Goal: Navigation & Orientation: Go to known website

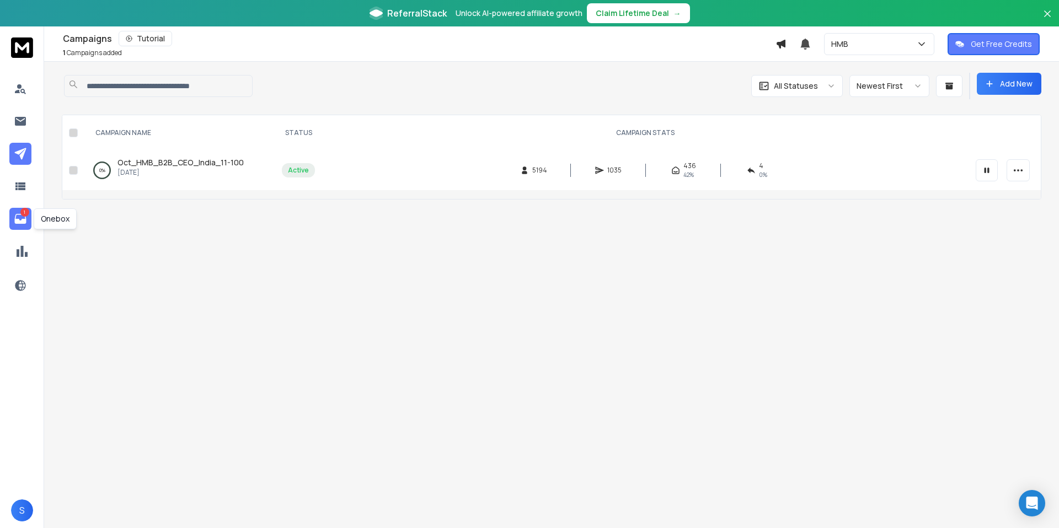
click at [23, 222] on icon at bounding box center [20, 219] width 12 height 10
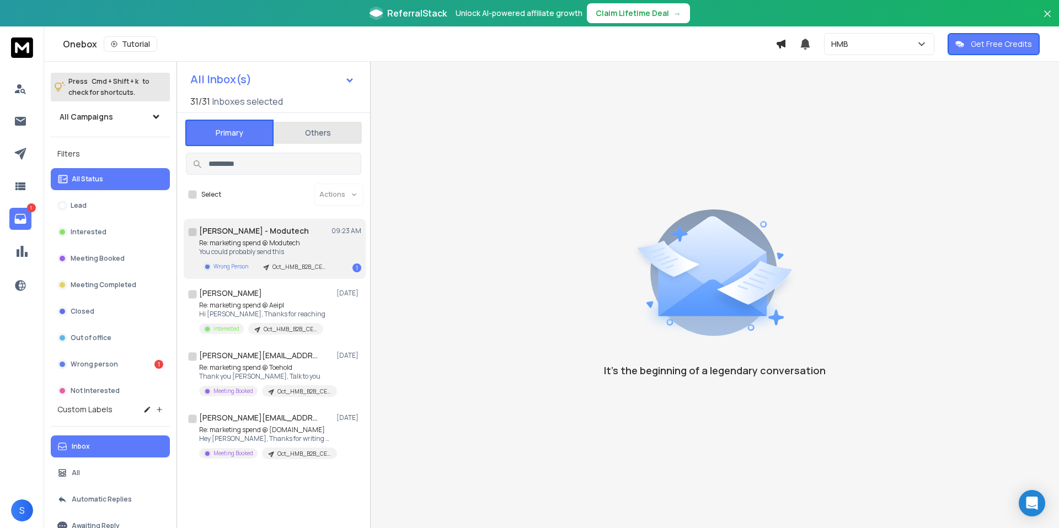
click at [261, 241] on p "Re: marketing spend @ Modutech" at bounding box center [265, 243] width 132 height 9
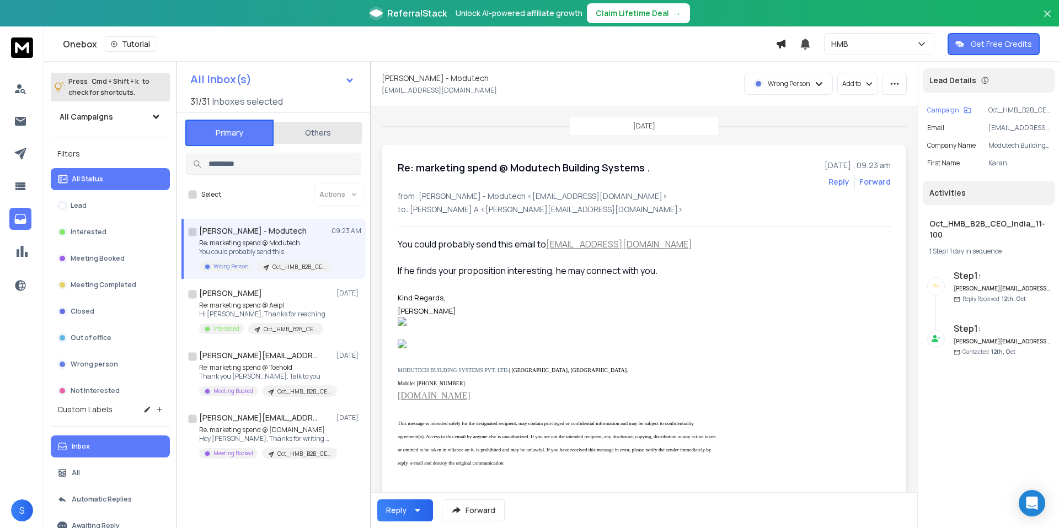
click at [470, 394] on link "[DOMAIN_NAME]" at bounding box center [434, 395] width 73 height 9
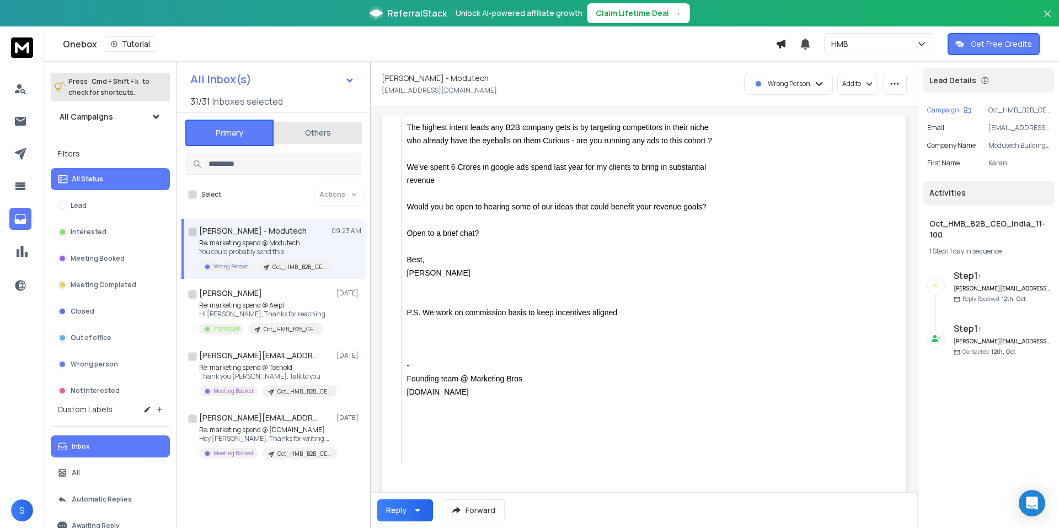
scroll to position [568, 0]
